Goal: Task Accomplishment & Management: Use online tool/utility

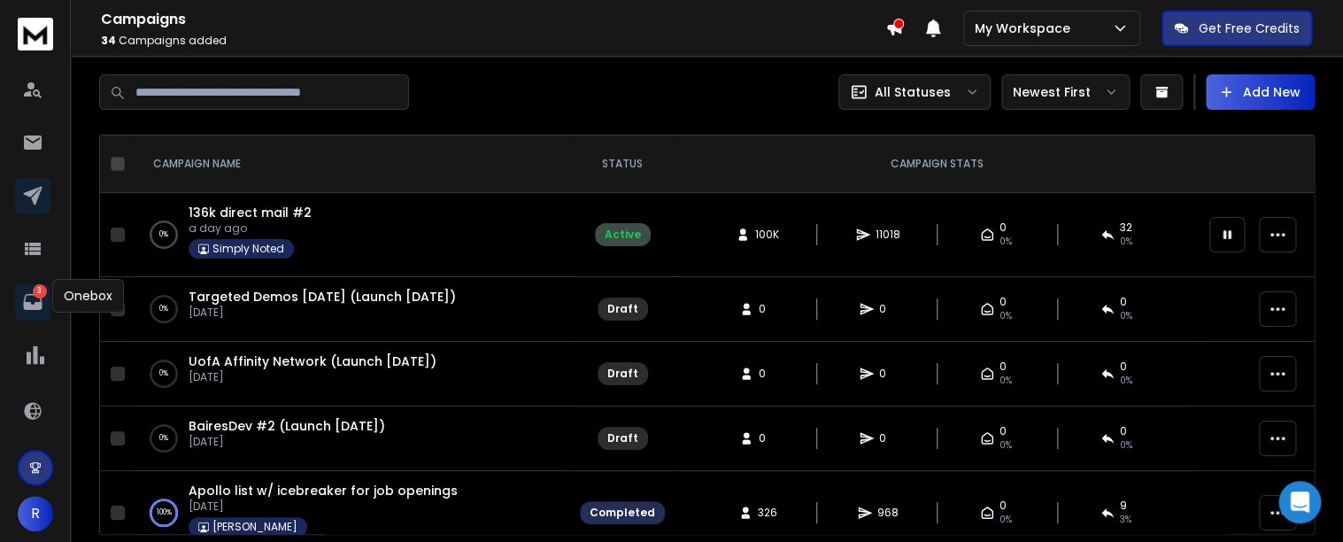
click at [29, 293] on icon at bounding box center [32, 301] width 21 height 21
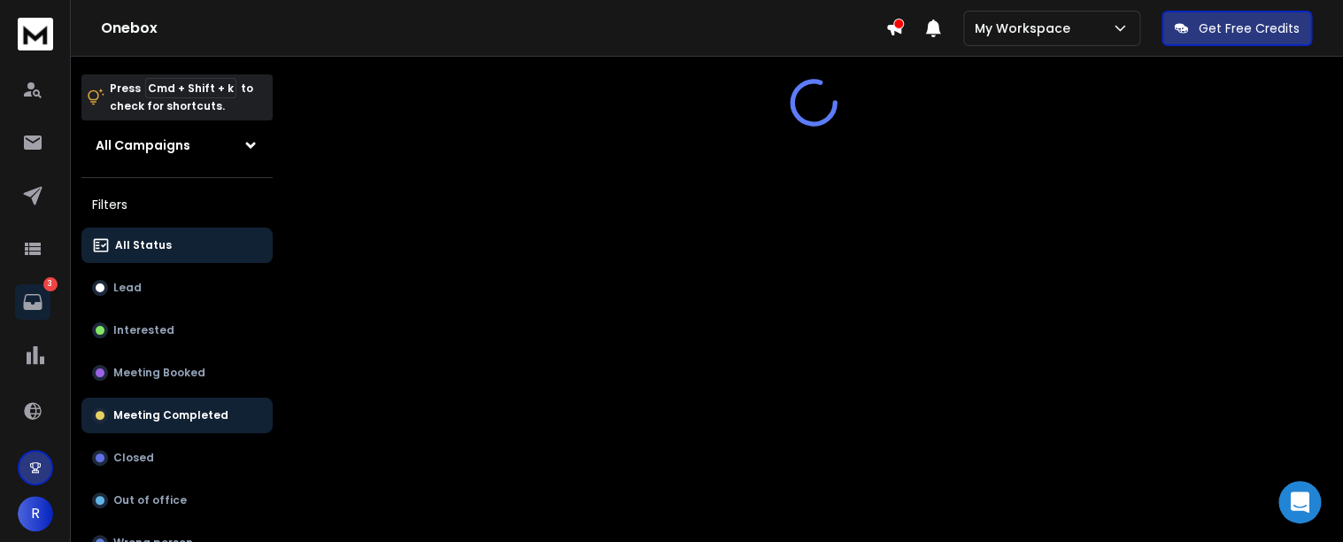
scroll to position [305, 0]
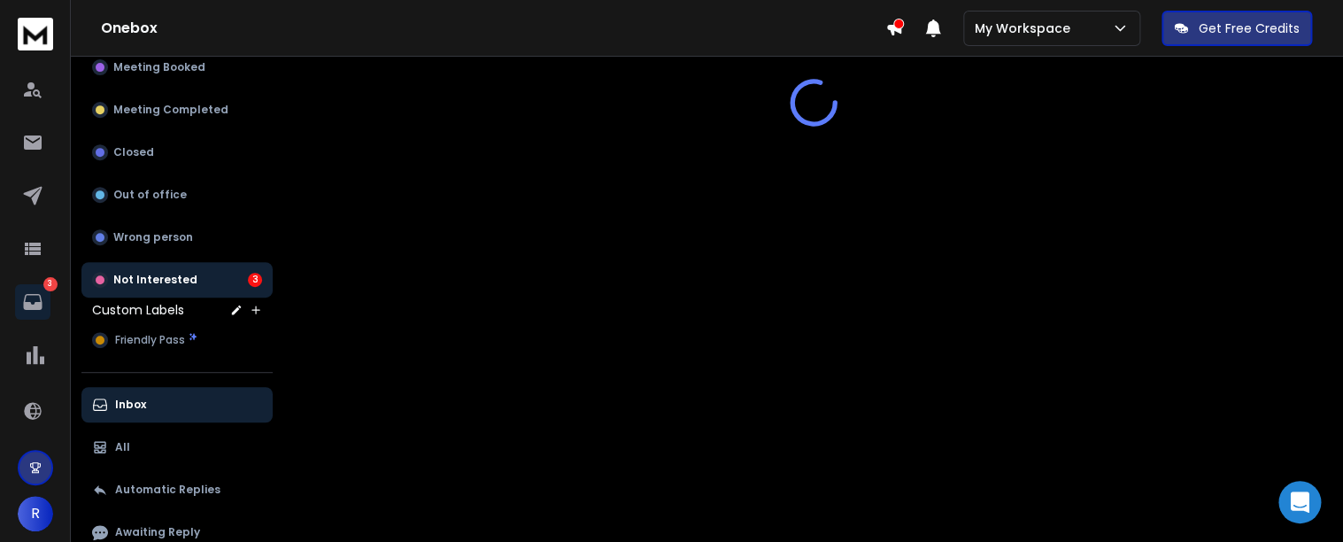
click at [212, 291] on button "Not Interested 3" at bounding box center [176, 279] width 191 height 35
click at [168, 275] on div "All Status Lead Interested Meeting Booked Meeting Completed Closed Out of offic…" at bounding box center [176, 109] width 191 height 375
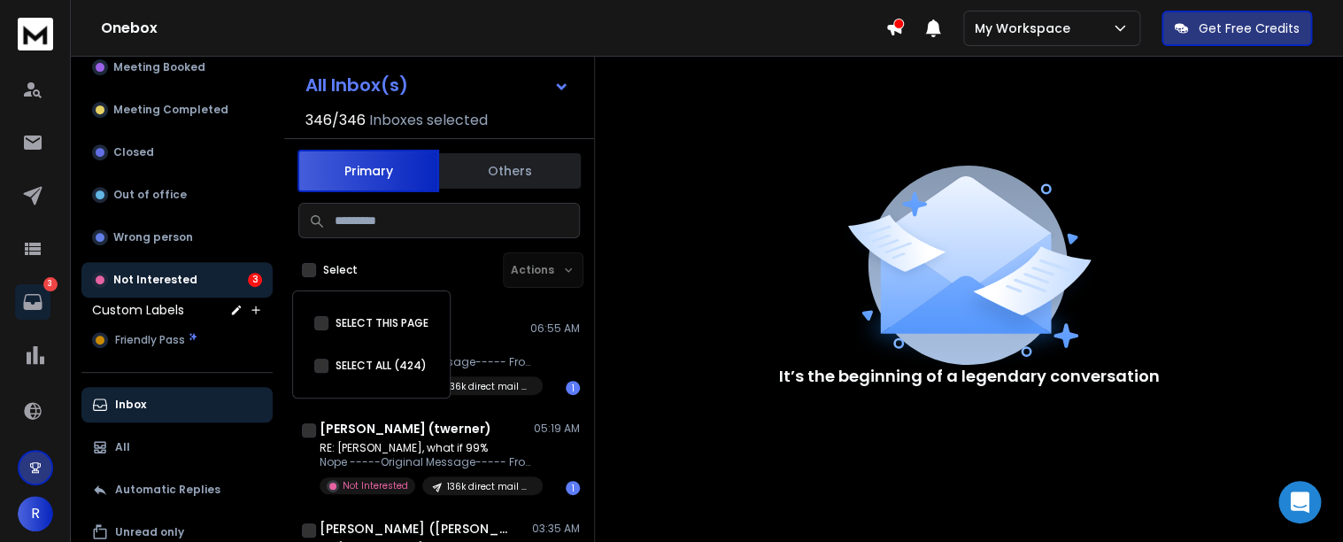
click at [321, 322] on button "SELECT THIS PAGE" at bounding box center [321, 323] width 14 height 14
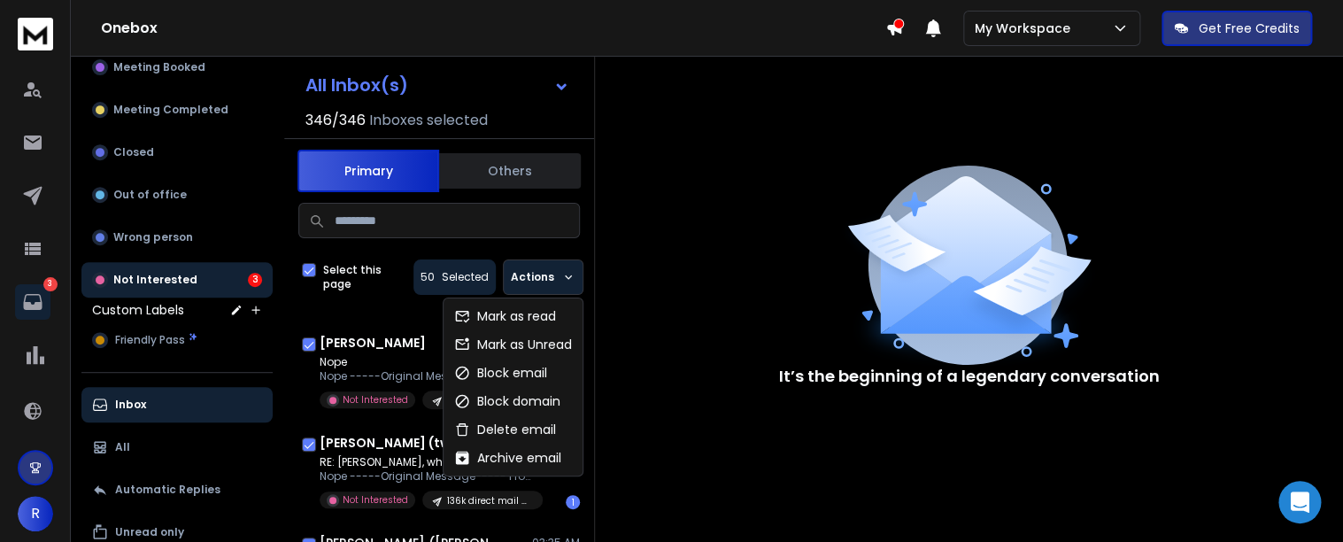
click at [550, 270] on p "Actions" at bounding box center [532, 277] width 43 height 14
click at [536, 305] on div "Mark as read" at bounding box center [513, 316] width 132 height 28
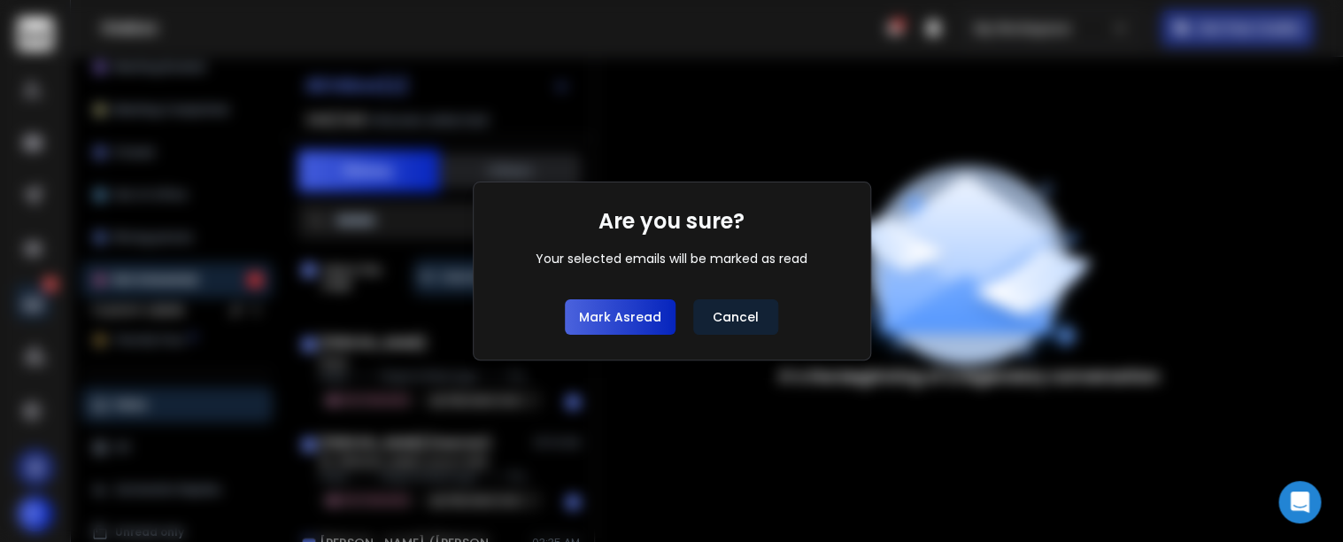
click at [667, 315] on button "Mark as read" at bounding box center [620, 316] width 111 height 35
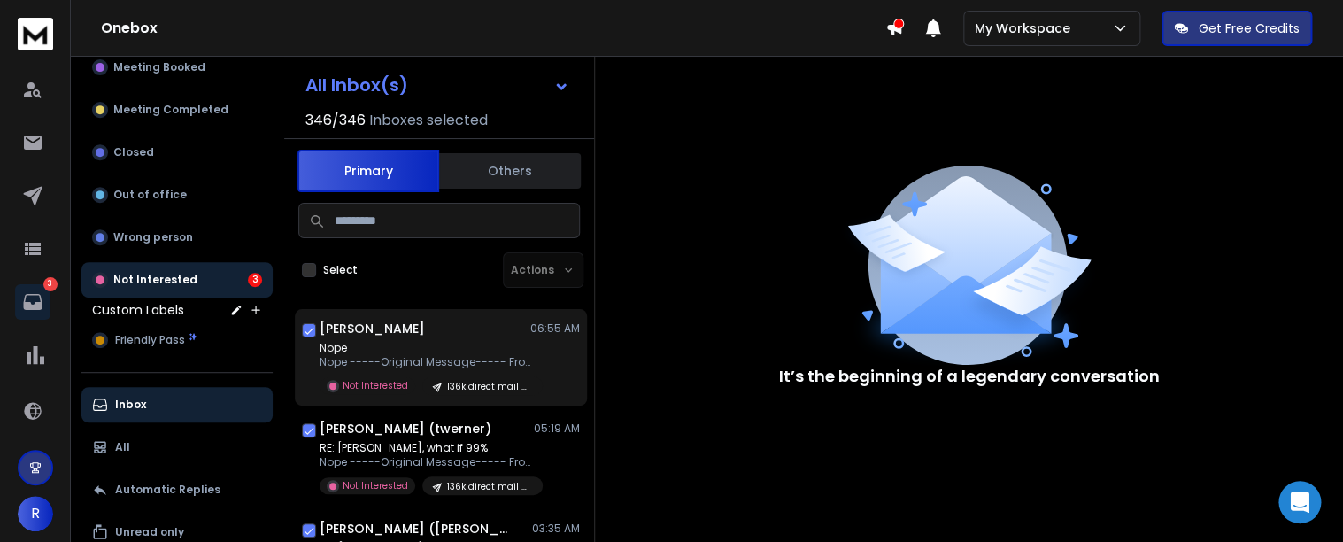
click at [453, 348] on p "Nope" at bounding box center [426, 348] width 212 height 14
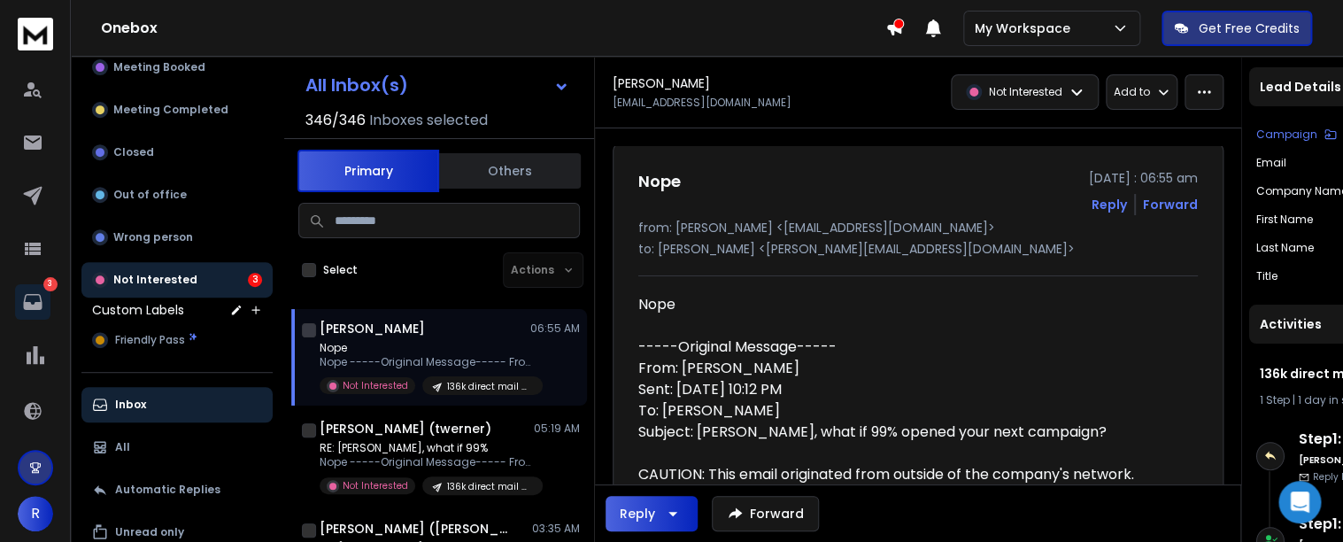
scroll to position [48, 0]
